Goal: Task Accomplishment & Management: Use online tool/utility

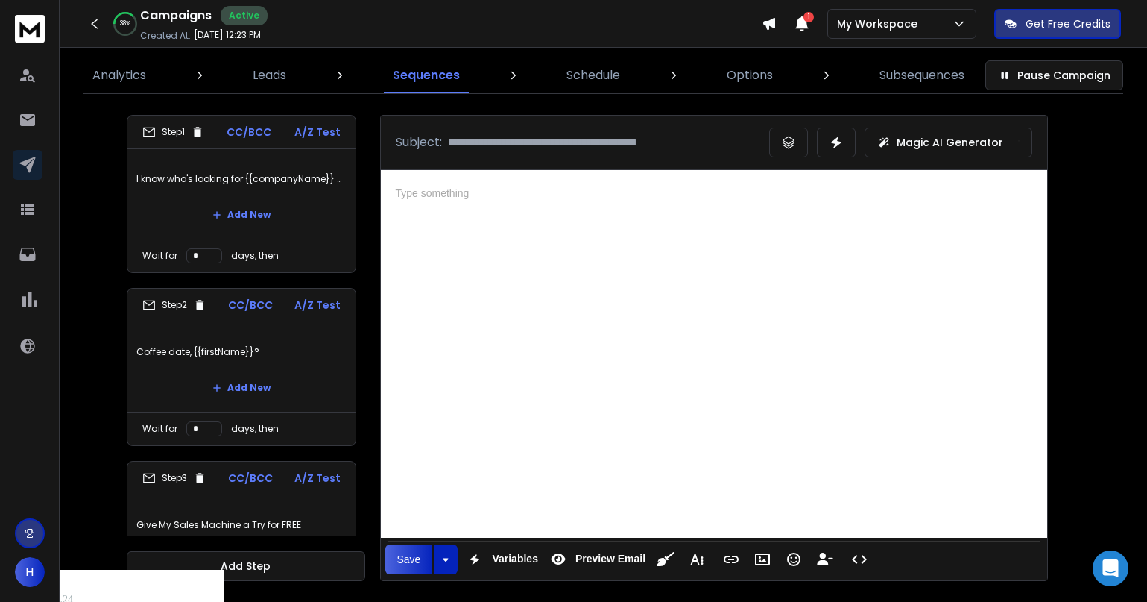
scroll to position [51, 0]
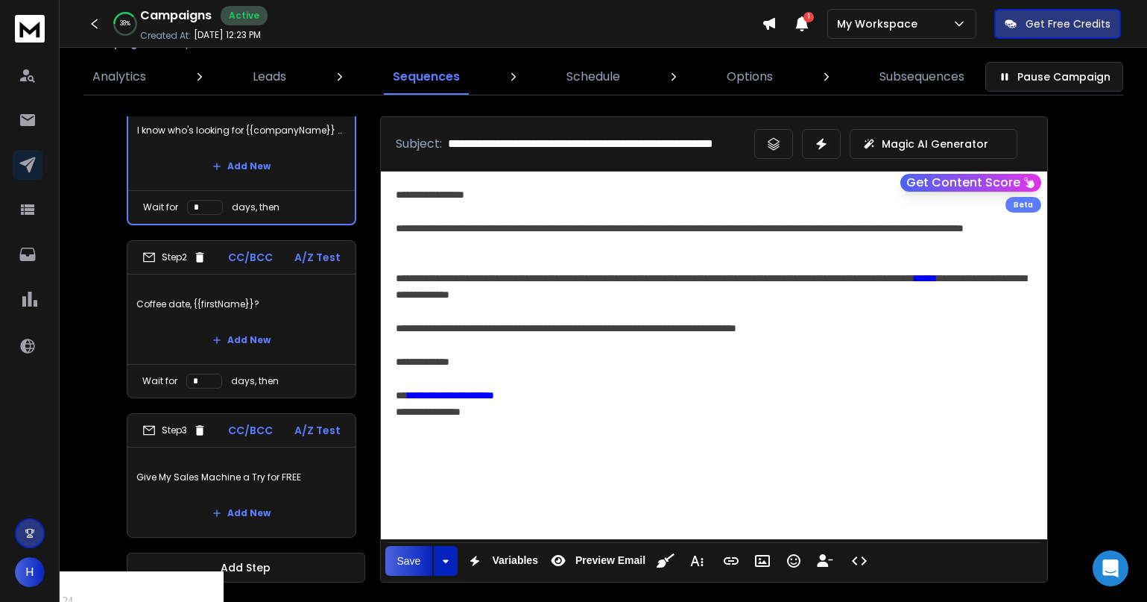
scroll to position [32, 0]
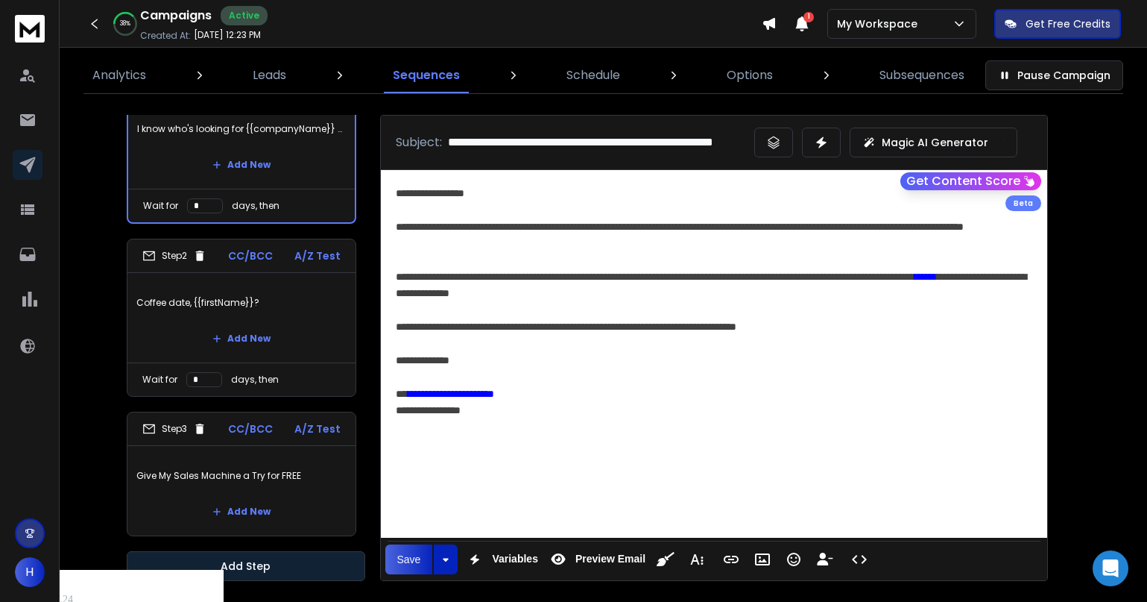
click at [259, 567] on button "Add Step" at bounding box center [246, 566] width 239 height 30
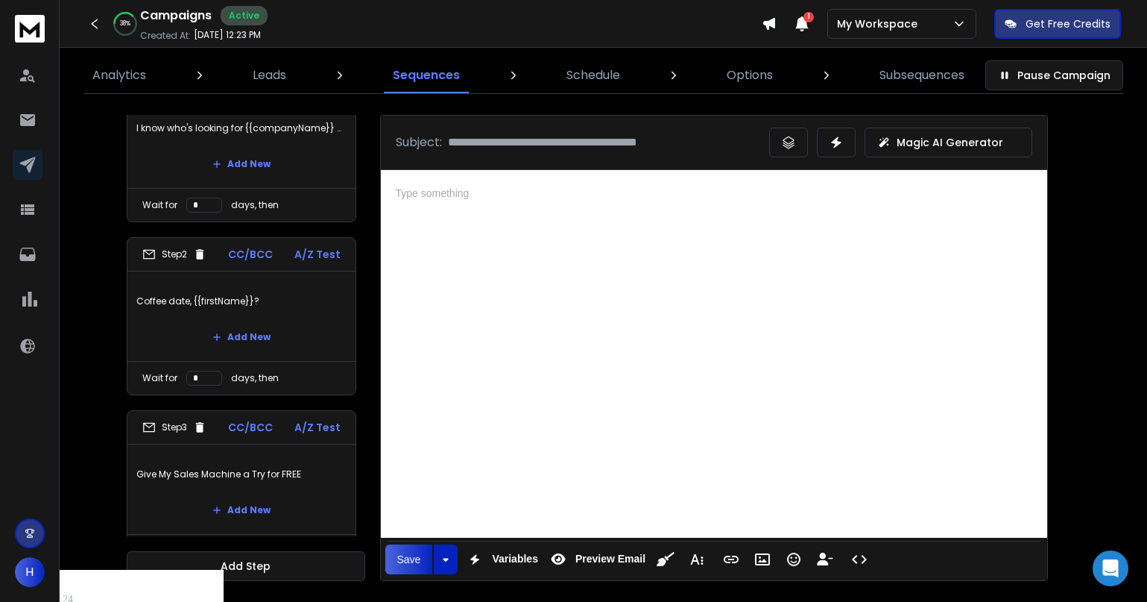
click at [585, 152] on div "Subject: Magic AI Generator" at bounding box center [714, 143] width 667 height 54
click at [585, 145] on input at bounding box center [601, 142] width 306 height 18
click at [548, 137] on input at bounding box center [601, 142] width 306 height 18
click at [487, 143] on input at bounding box center [601, 142] width 306 height 18
click at [470, 143] on input at bounding box center [601, 142] width 306 height 18
